Goal: Task Accomplishment & Management: Manage account settings

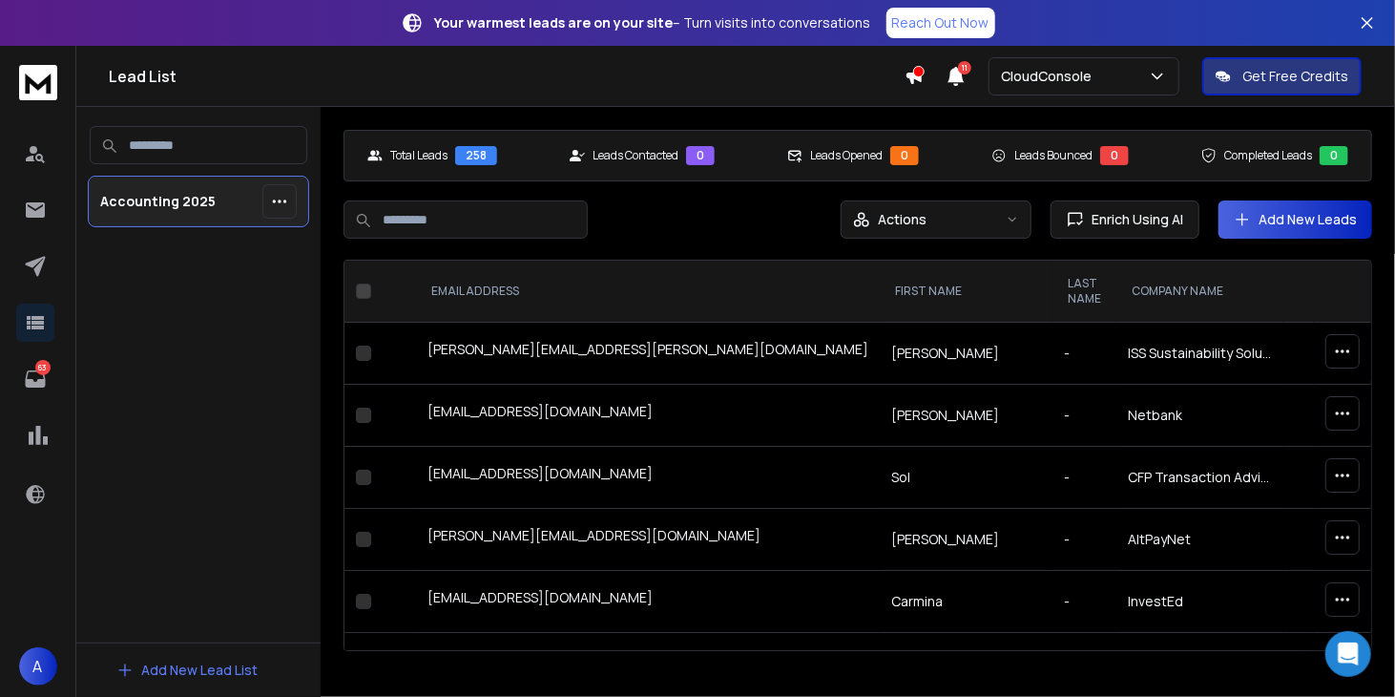
click at [290, 190] on button "button" at bounding box center [279, 201] width 34 height 34
click at [246, 247] on p "Edit List Name" at bounding box center [232, 242] width 91 height 19
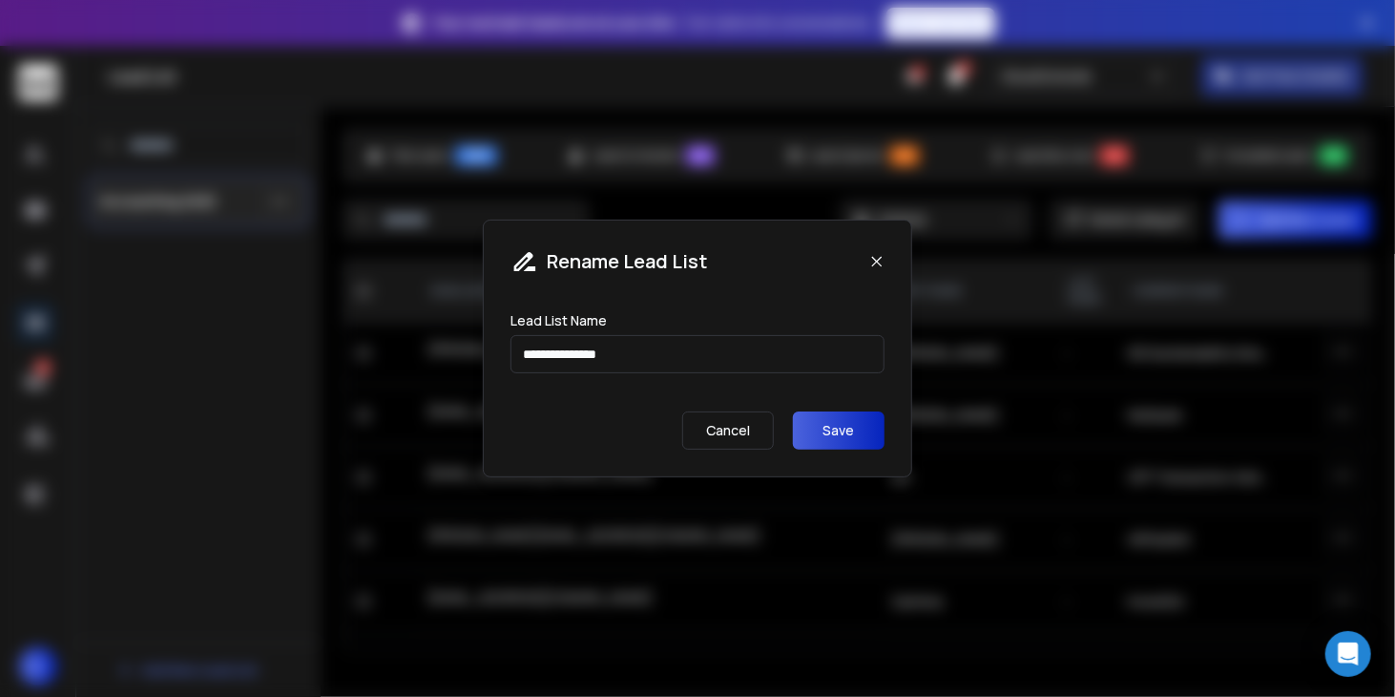
click at [882, 260] on icon at bounding box center [876, 261] width 15 height 15
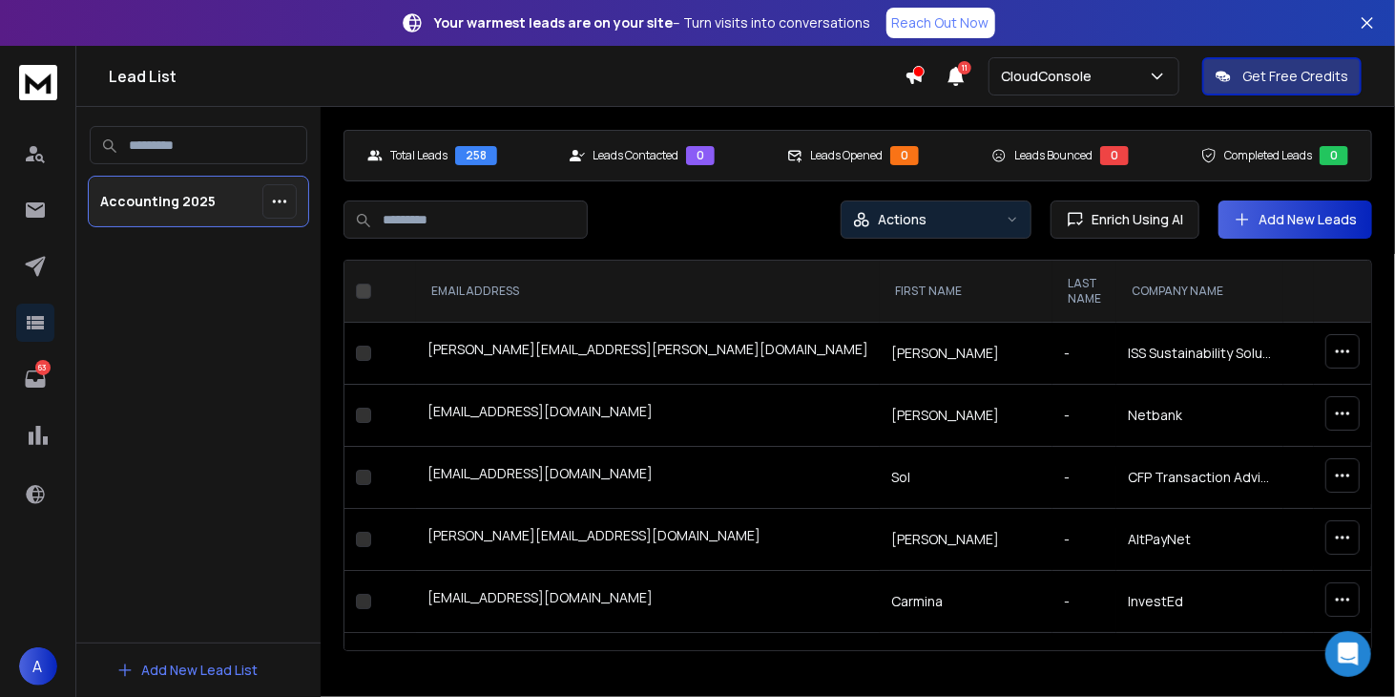
click at [1016, 213] on icon "button" at bounding box center [1012, 219] width 13 height 15
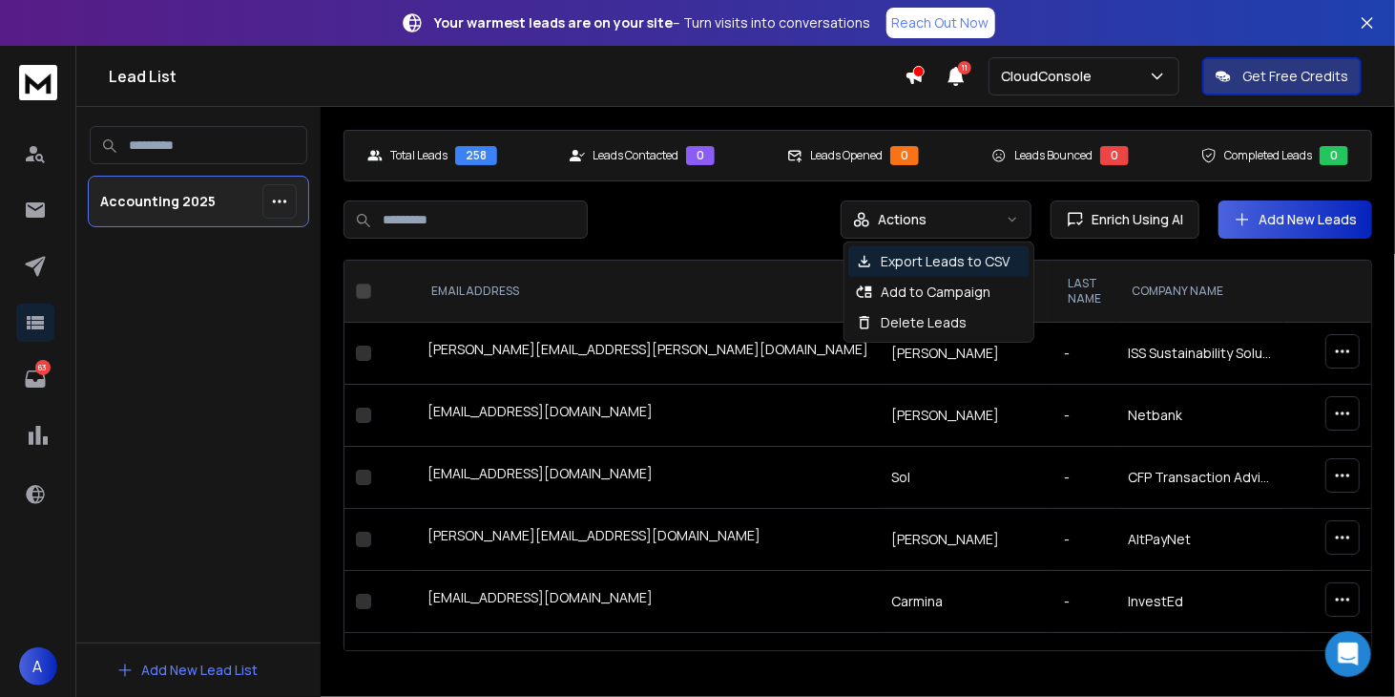
click at [772, 234] on div "Actions Enrich Using AI Add New Leads" at bounding box center [857, 219] width 1029 height 38
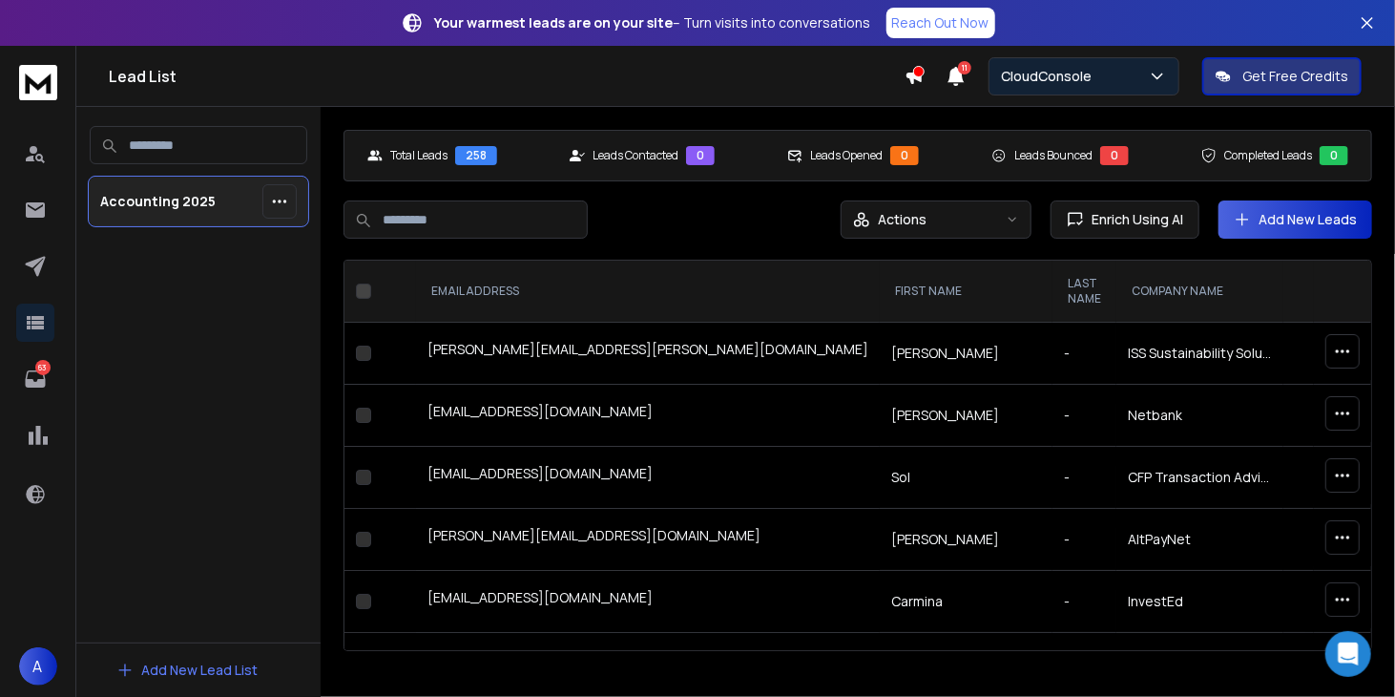
click at [1165, 81] on icon "button" at bounding box center [1157, 76] width 19 height 19
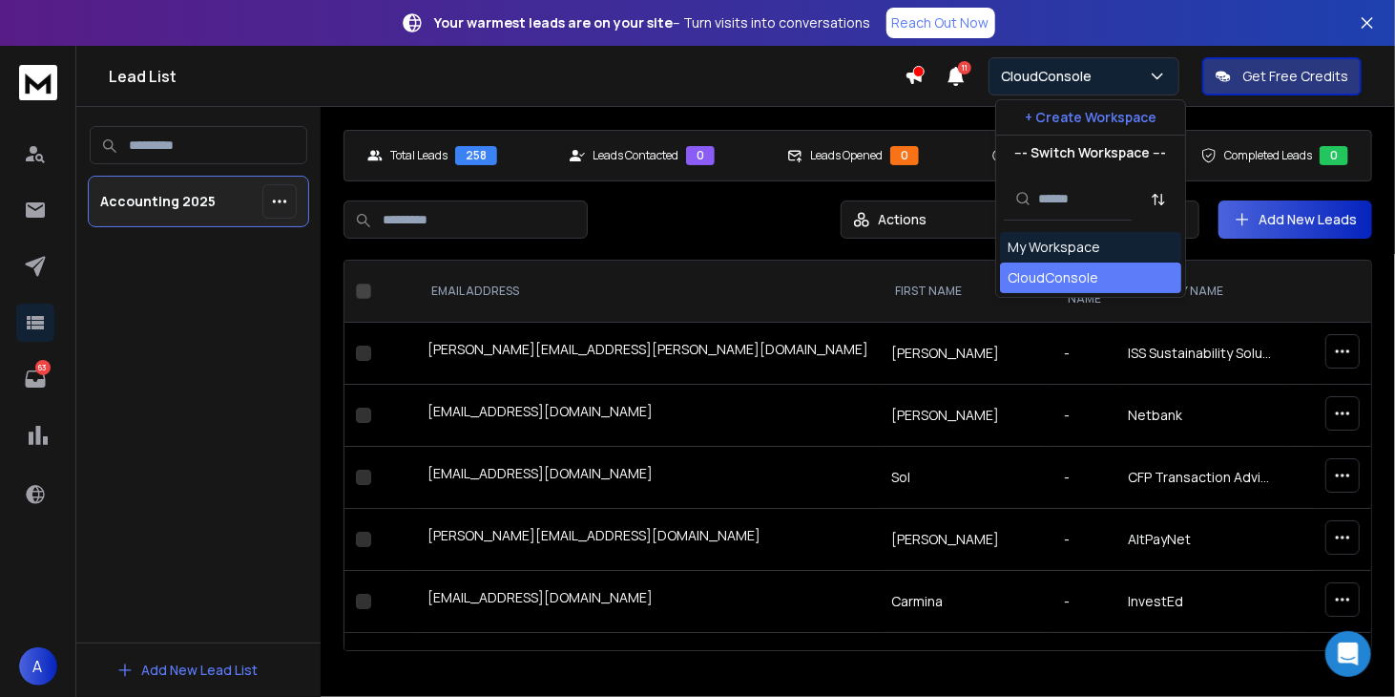
click at [1165, 81] on icon "button" at bounding box center [1157, 76] width 19 height 19
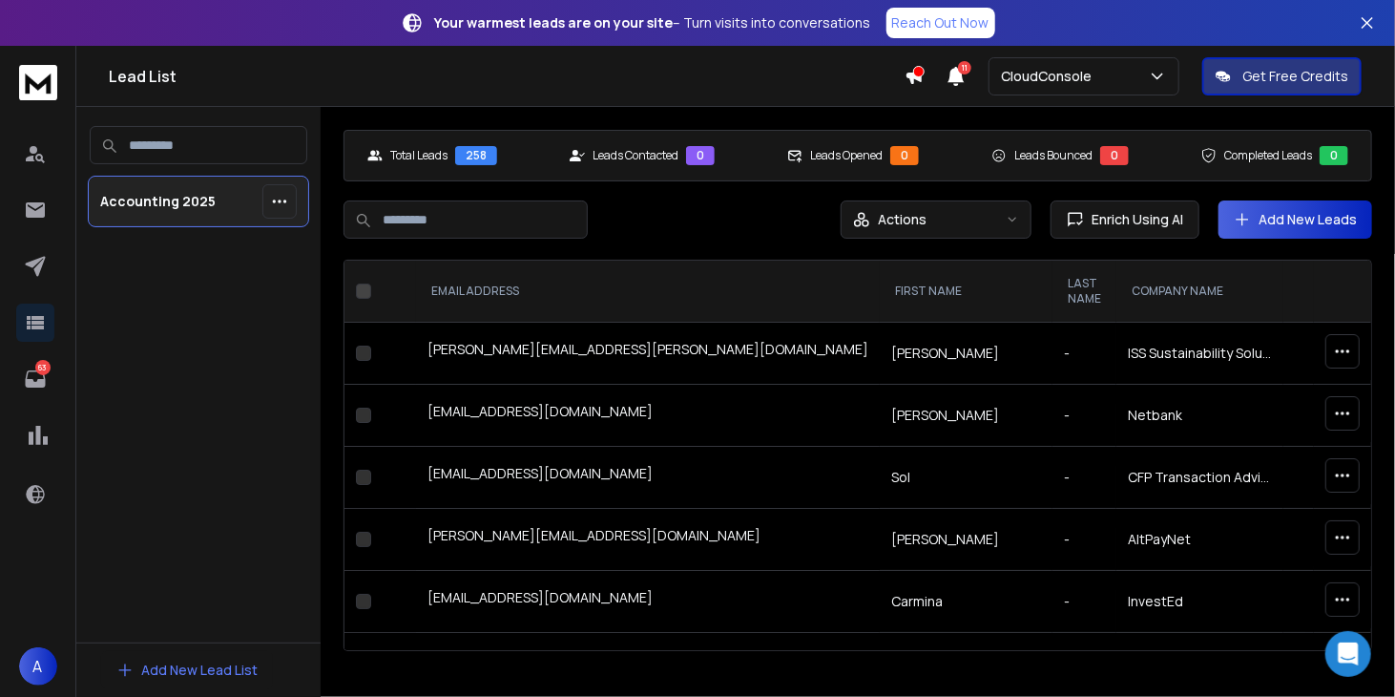
click at [248, 665] on button "Add New Lead List" at bounding box center [187, 670] width 172 height 38
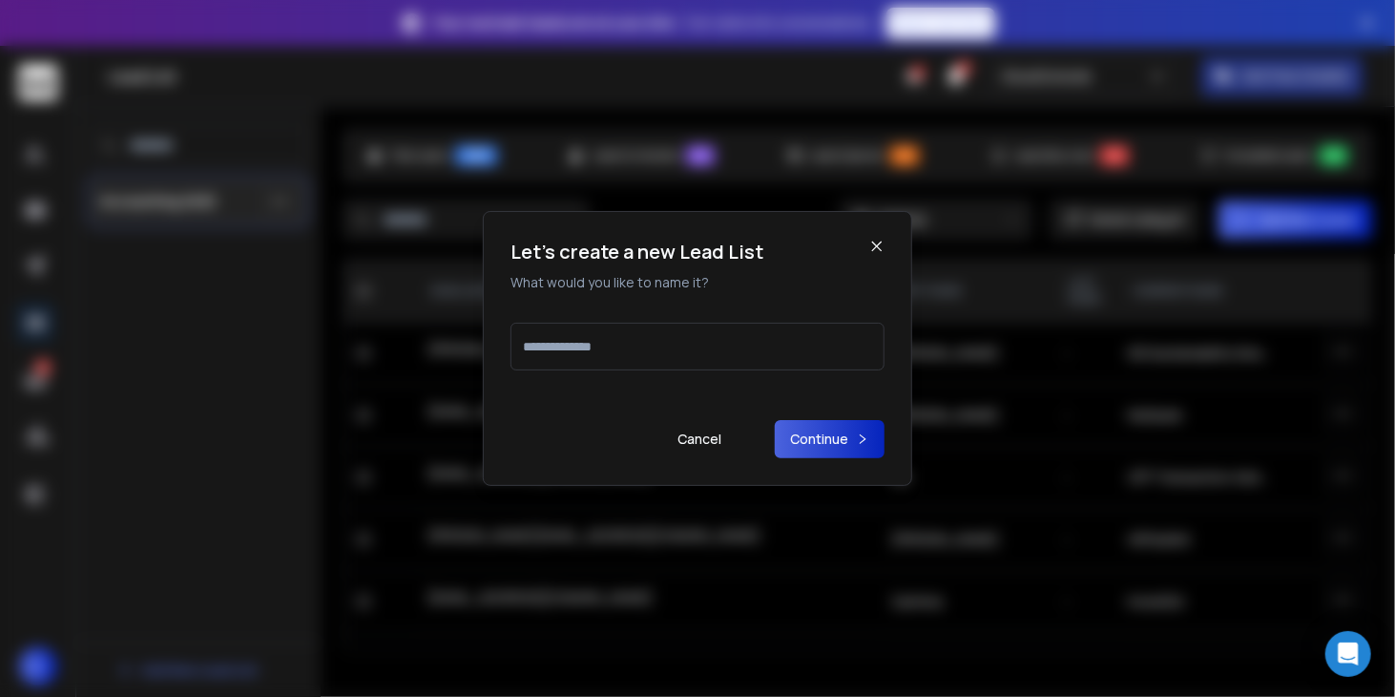
click at [801, 345] on input at bounding box center [697, 347] width 374 height 48
click at [707, 437] on button "Cancel" at bounding box center [699, 439] width 74 height 38
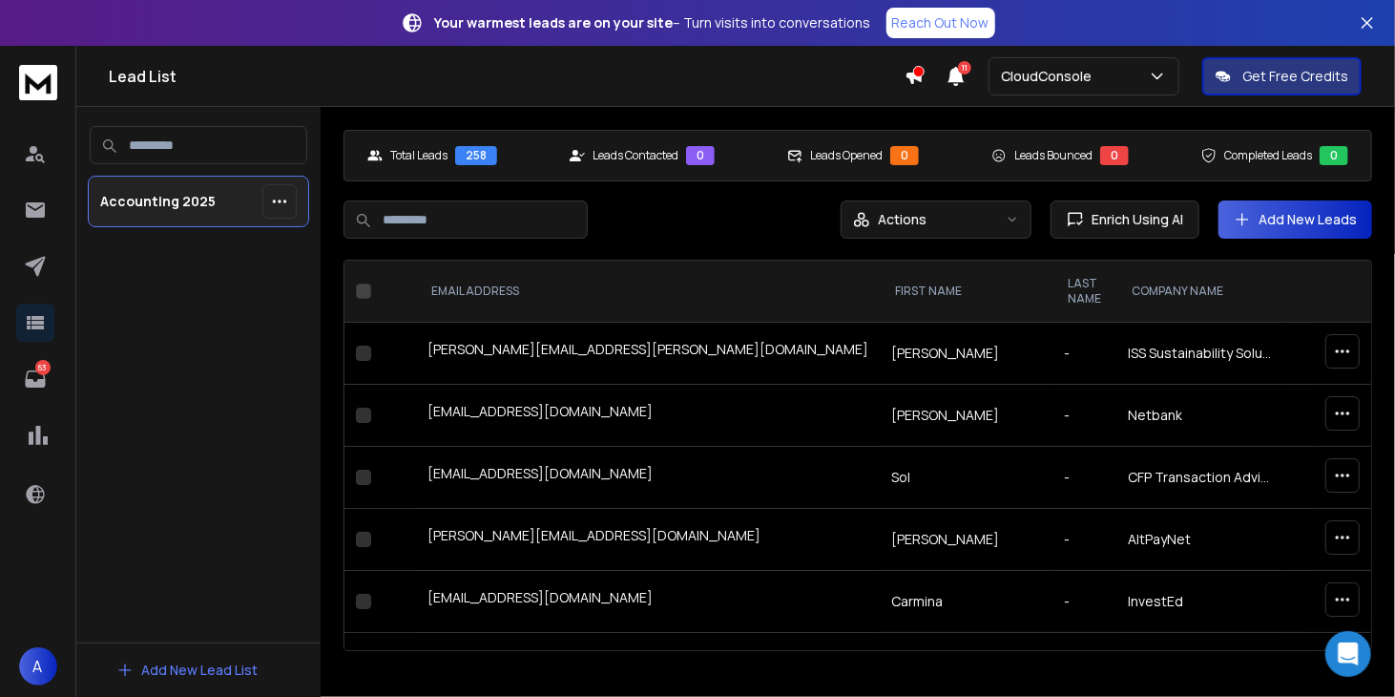
click at [286, 211] on button "button" at bounding box center [279, 201] width 34 height 34
click at [218, 199] on div "Accounting 2025" at bounding box center [198, 202] width 221 height 52
click at [279, 191] on button "button" at bounding box center [279, 201] width 34 height 34
click at [260, 239] on p "Edit List Name" at bounding box center [232, 242] width 91 height 19
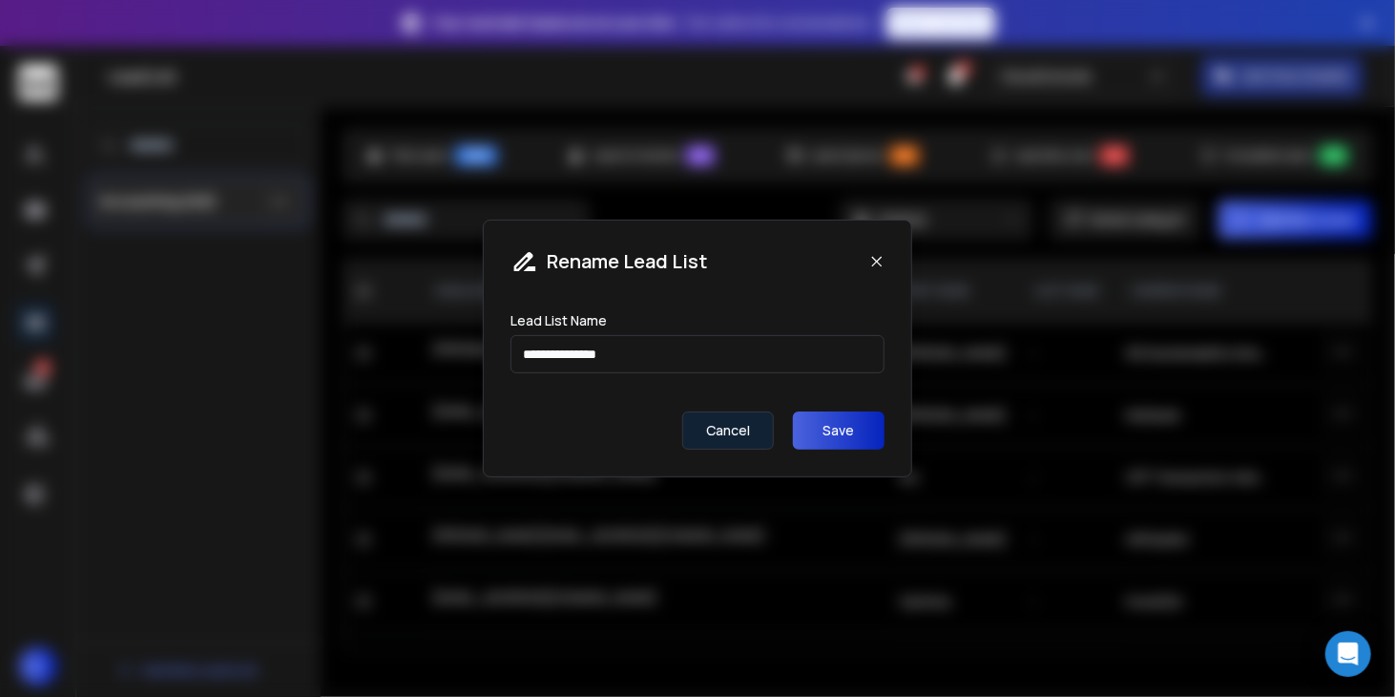
click at [733, 443] on p "Cancel" at bounding box center [728, 430] width 92 height 38
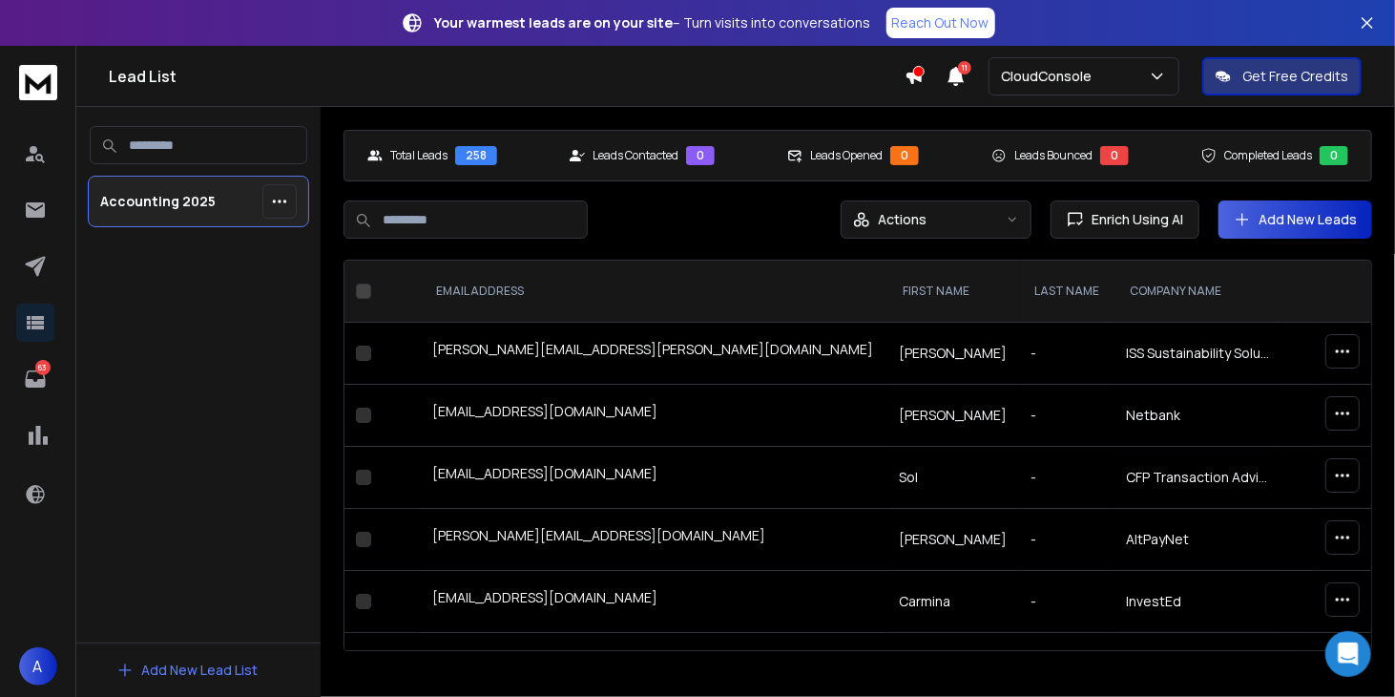
click at [371, 352] on div at bounding box center [388, 352] width 65 height 15
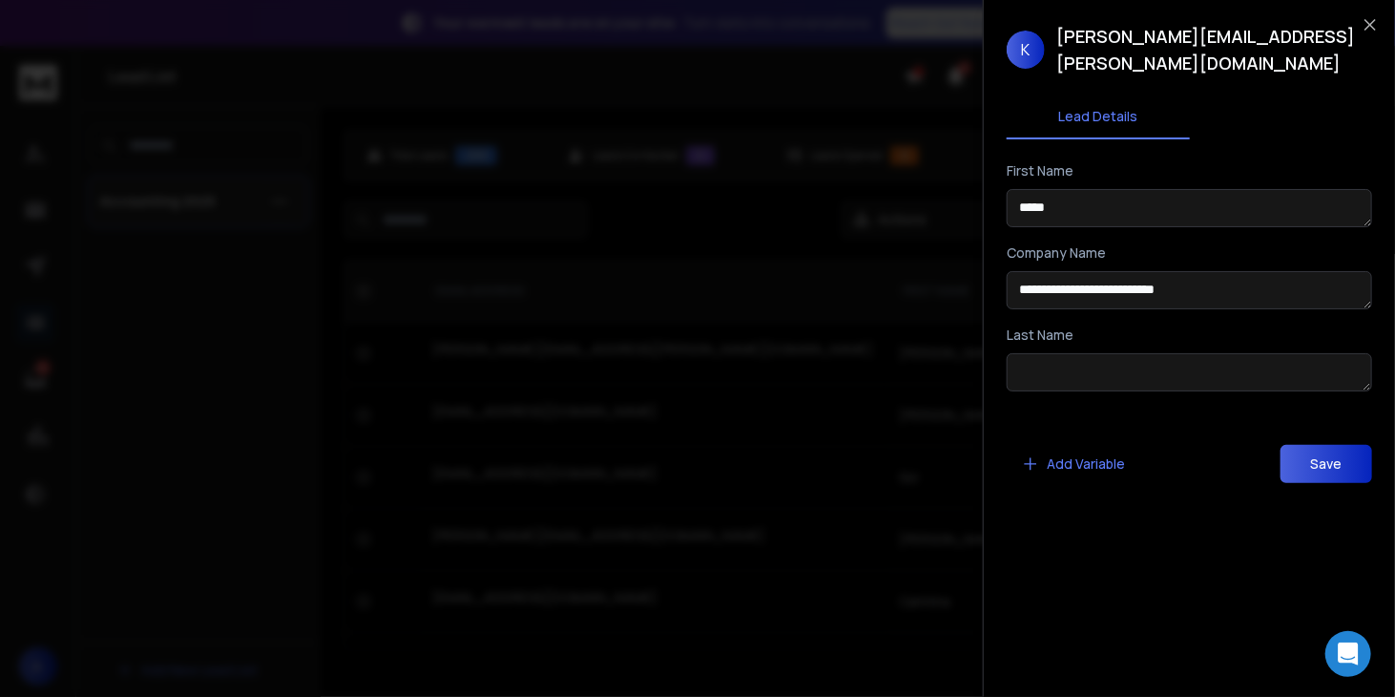
click at [1109, 452] on button "Add Variable" at bounding box center [1074, 464] width 134 height 38
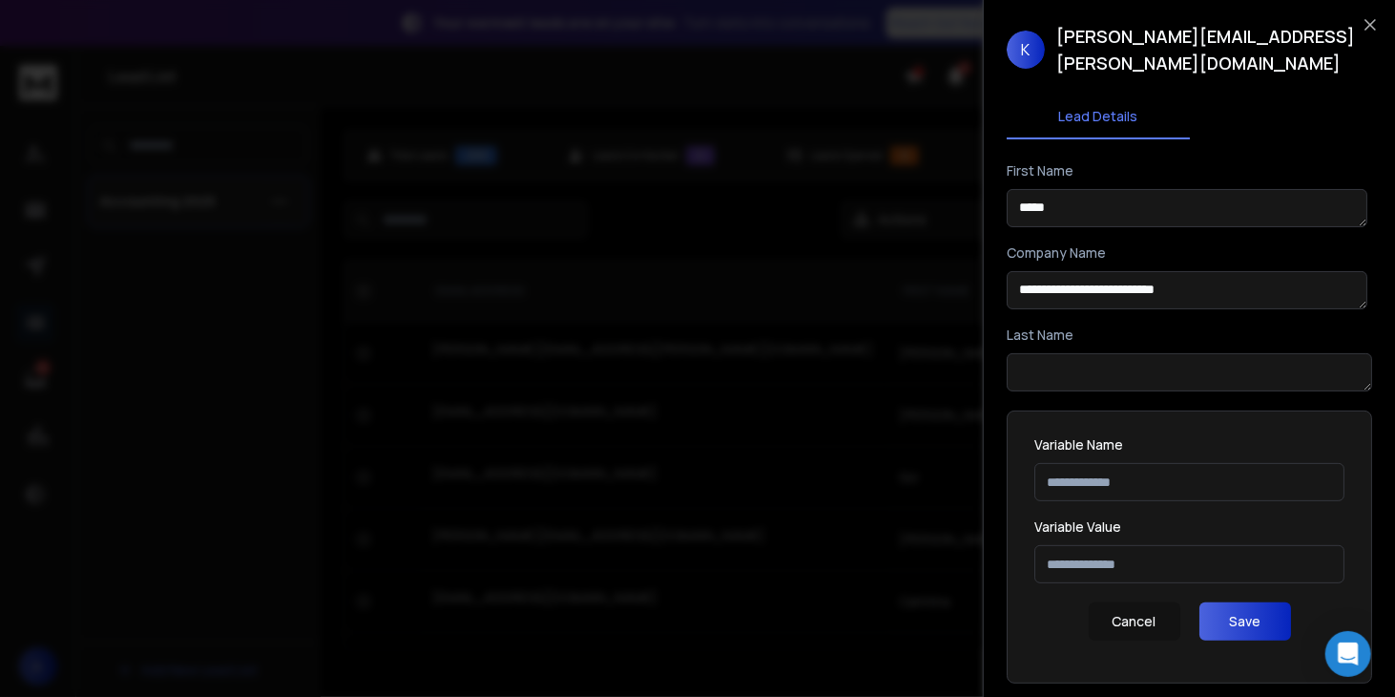
click at [1144, 558] on input at bounding box center [1189, 564] width 310 height 38
click at [1154, 470] on input at bounding box center [1189, 482] width 310 height 38
type input "*"
click at [1133, 614] on button "Cancel" at bounding box center [1135, 621] width 92 height 38
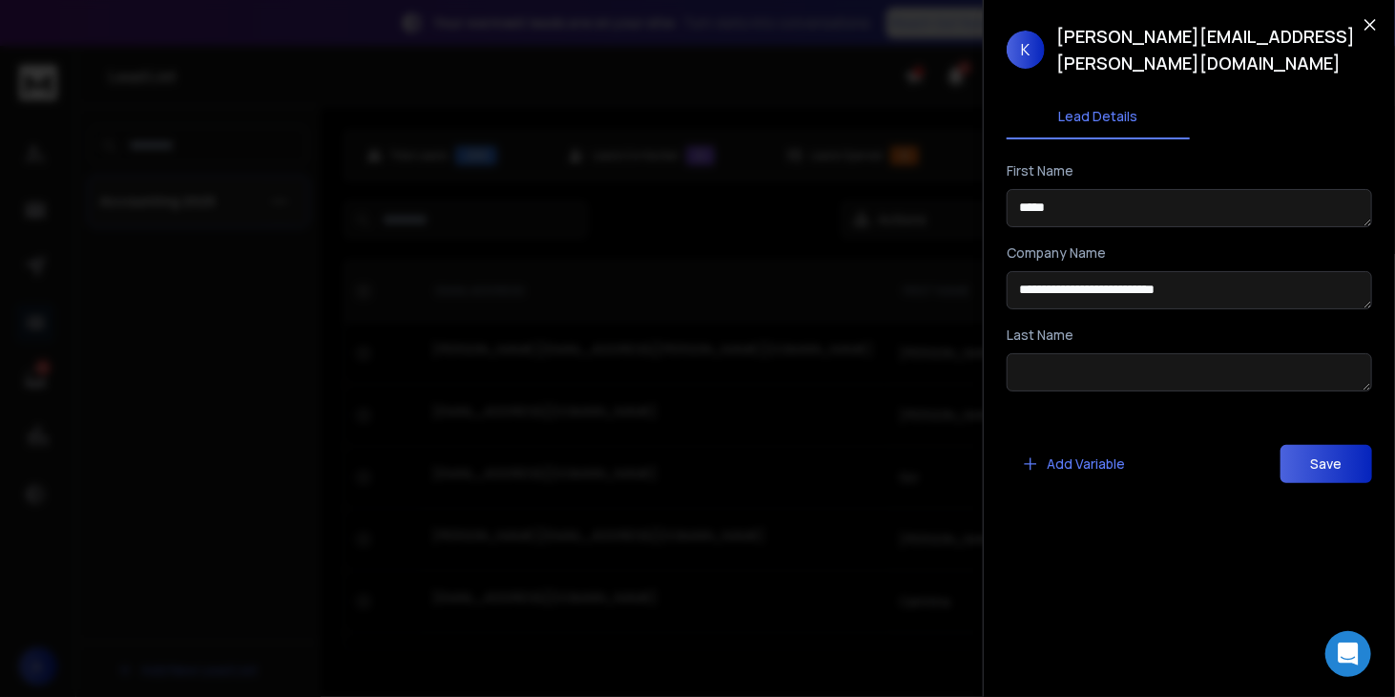
click at [1363, 24] on icon "button" at bounding box center [1370, 24] width 19 height 19
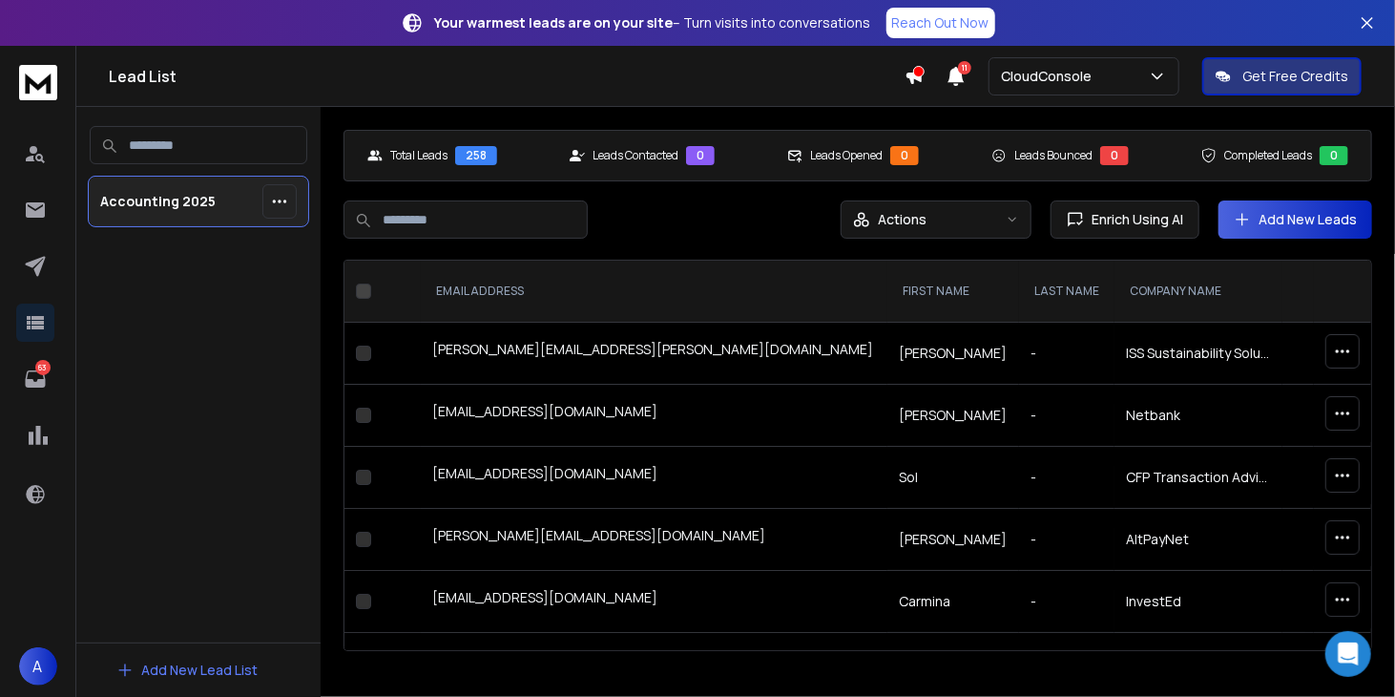
click at [1278, 220] on link "Add New Leads" at bounding box center [1295, 219] width 123 height 19
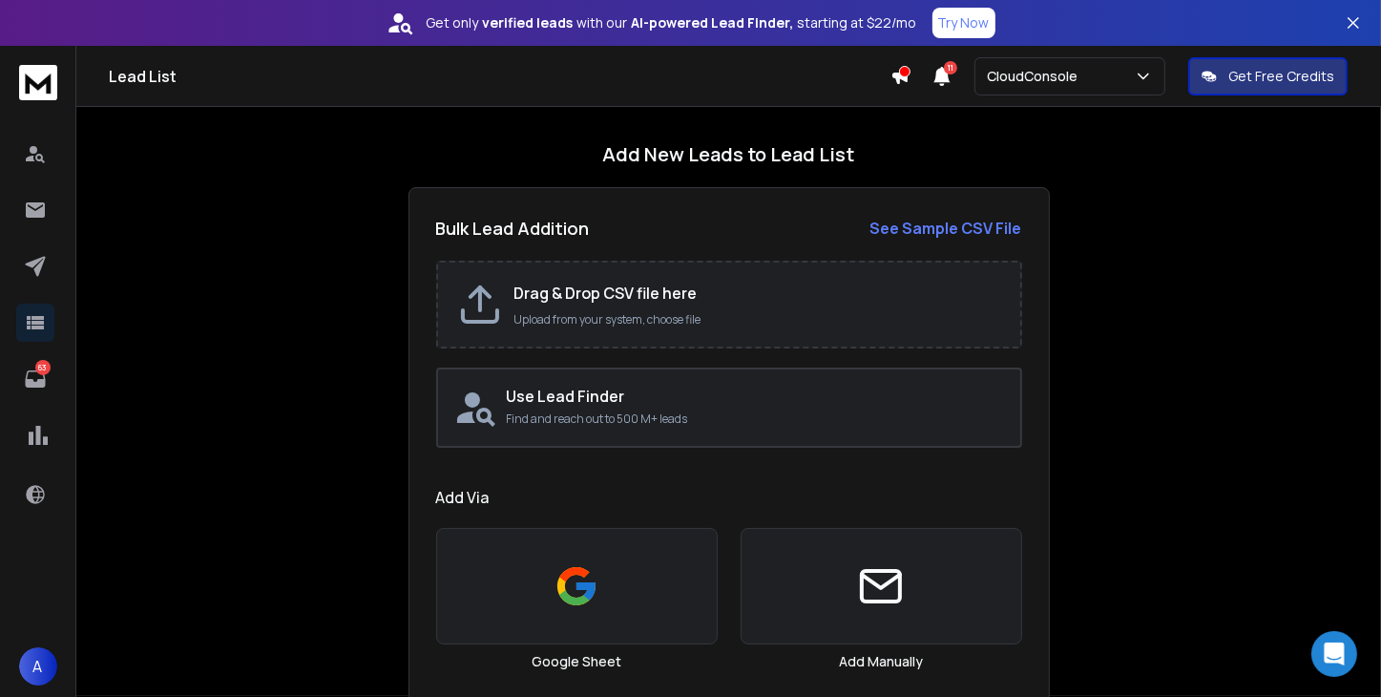
click at [665, 289] on h2 "Drag & Drop CSV file here" at bounding box center [757, 292] width 487 height 23
type input "**********"
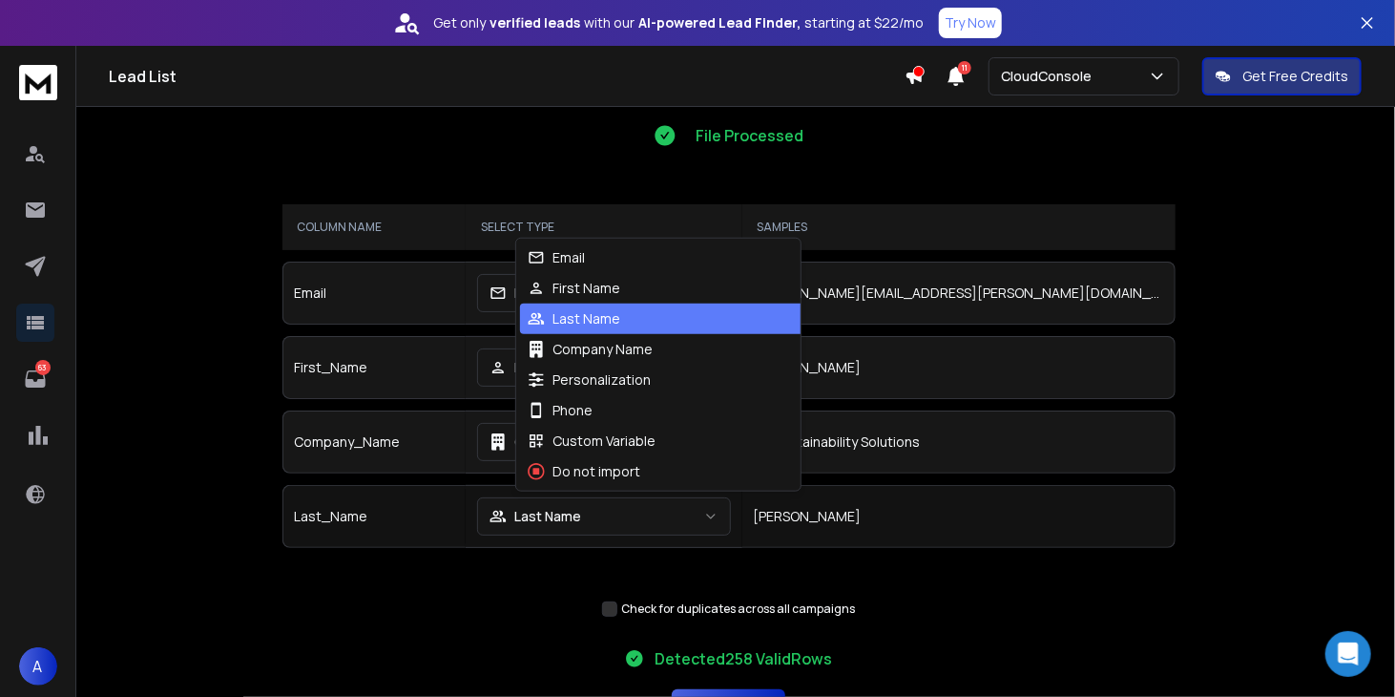
scroll to position [0, 4]
click at [730, 528] on button "Last Name" at bounding box center [603, 516] width 253 height 38
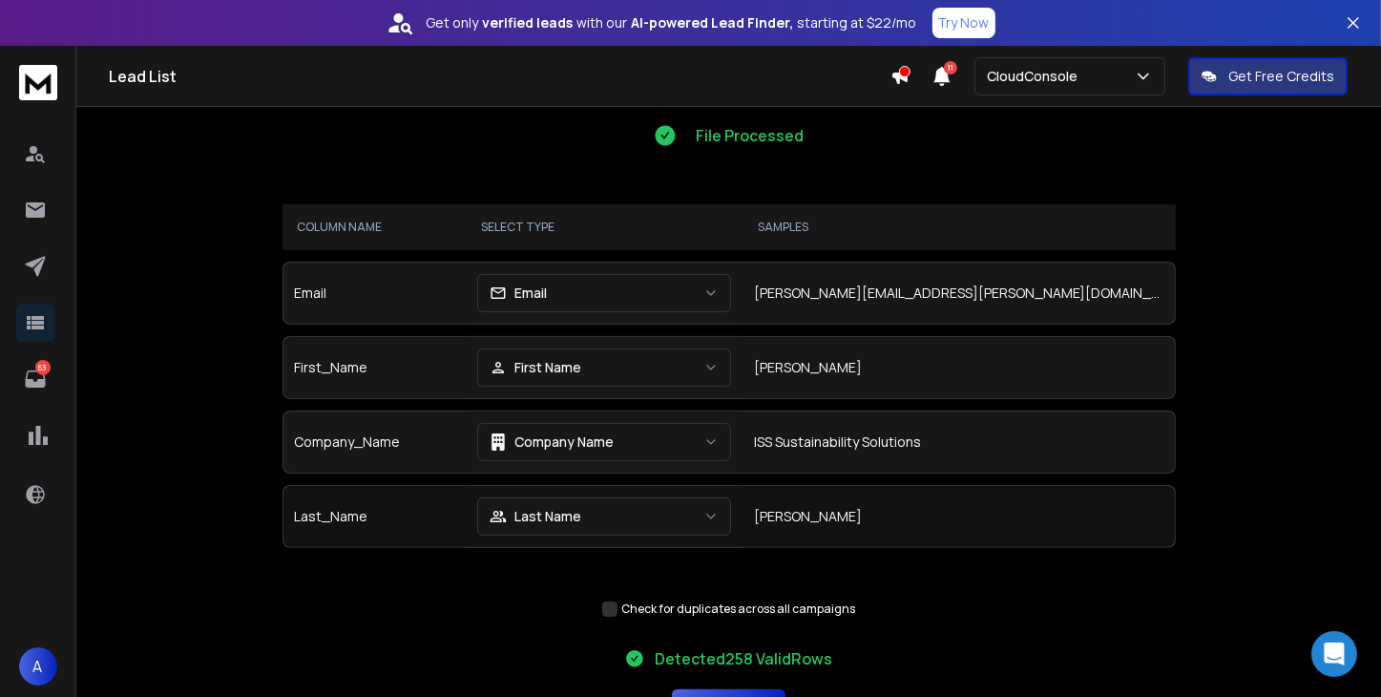
click at [730, 528] on button "Last Name" at bounding box center [603, 516] width 253 height 38
click at [617, 606] on button "Check for duplicates across all campaigns" at bounding box center [609, 608] width 15 height 15
type button "on"
